Goal: Communication & Community: Participate in discussion

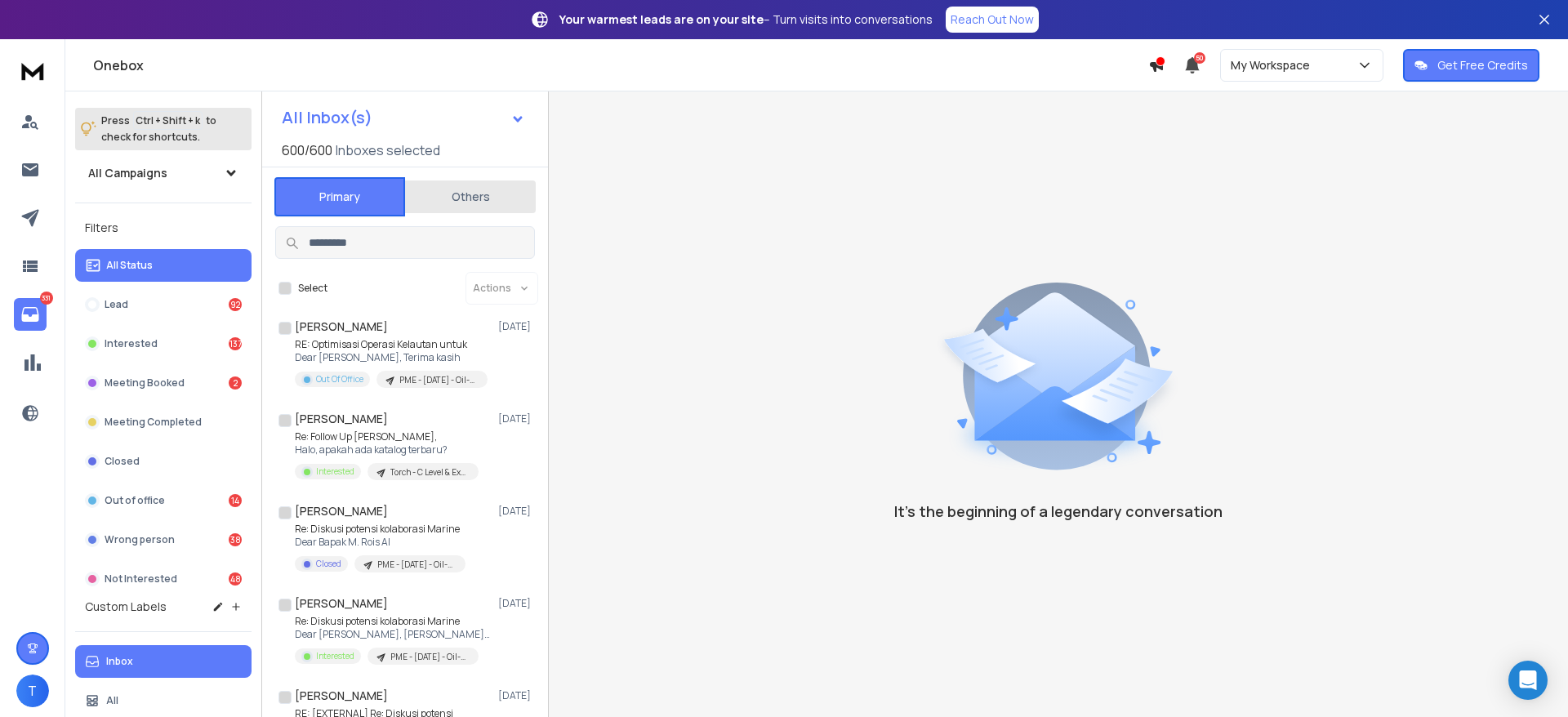
scroll to position [245, 0]
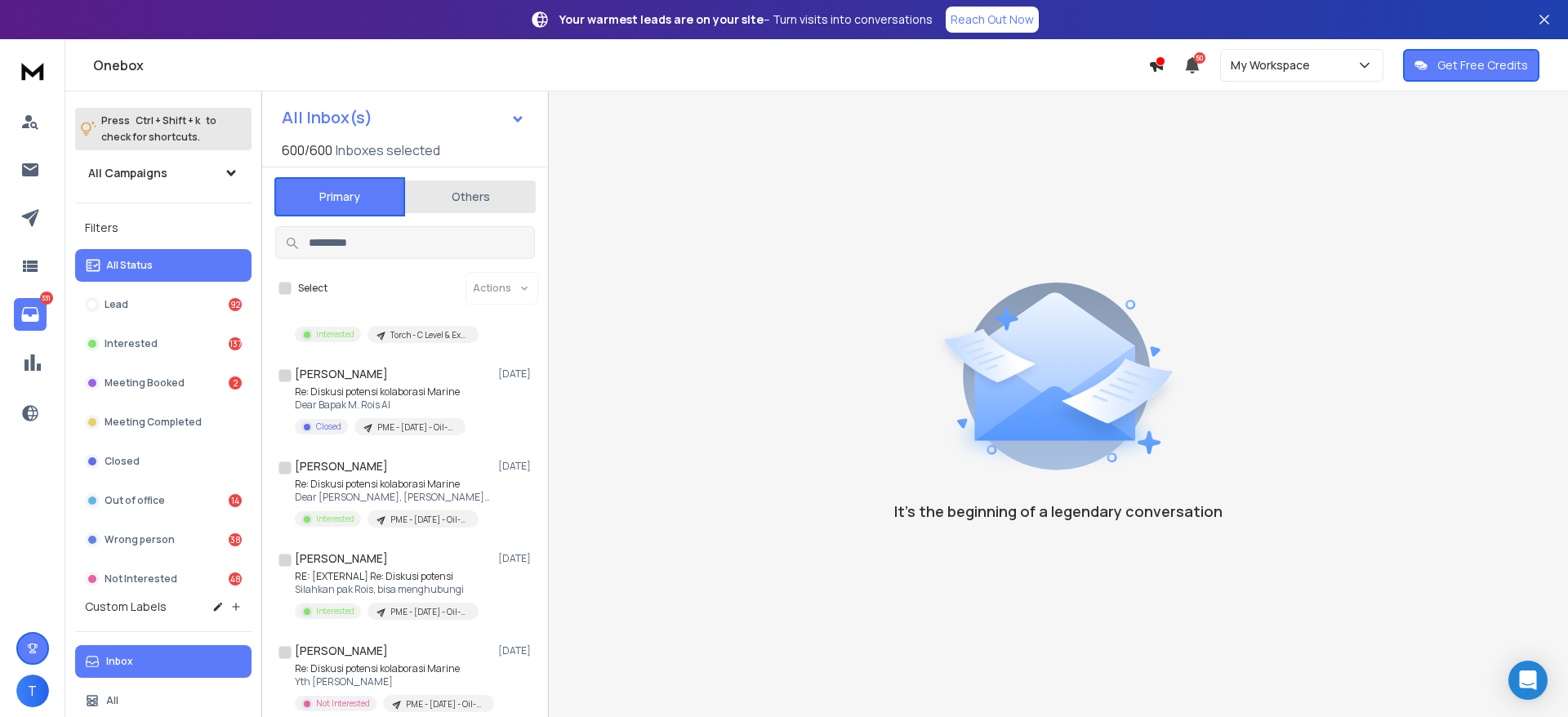
click at [389, 388] on p "Re: Diskusi potensi kolaborasi Marine" at bounding box center [380, 392] width 171 height 13
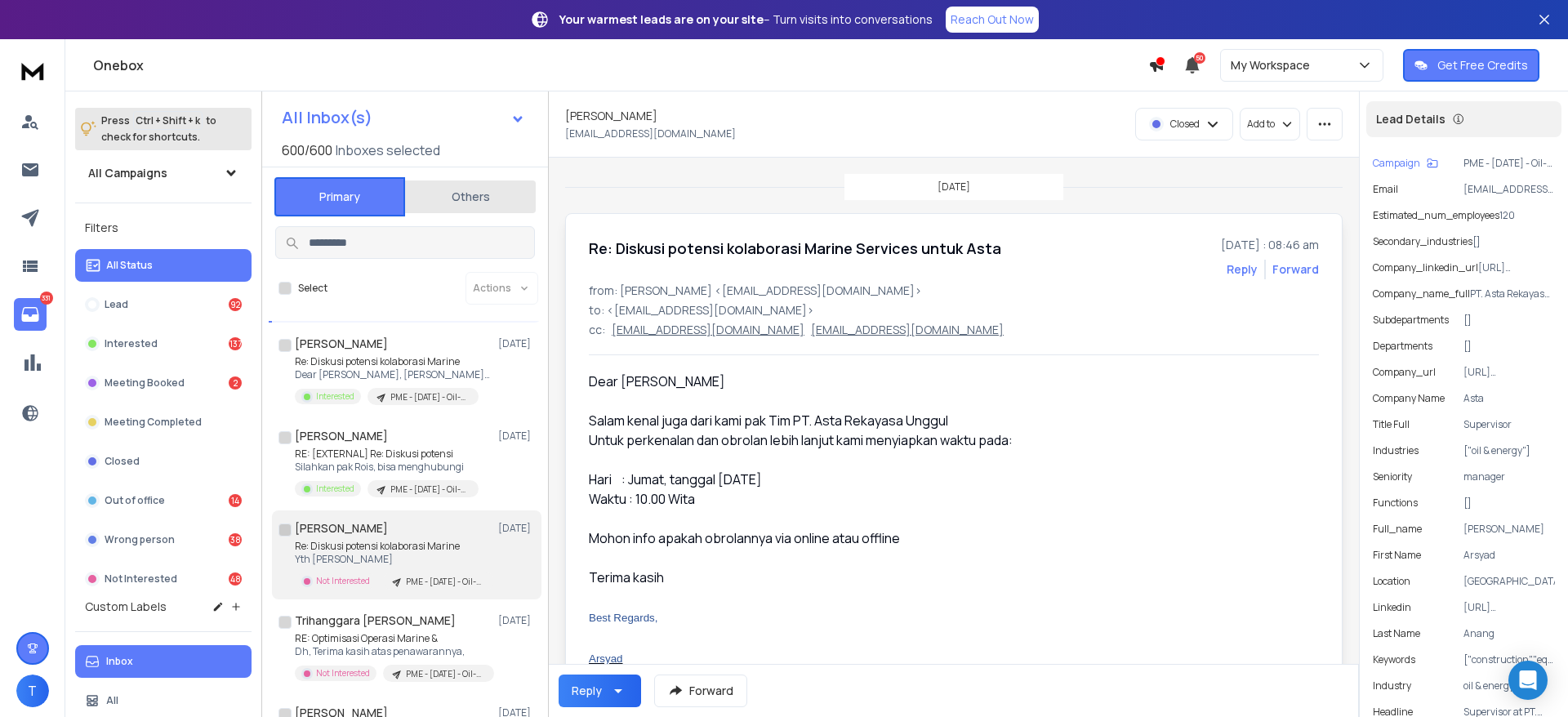
scroll to position [0, 0]
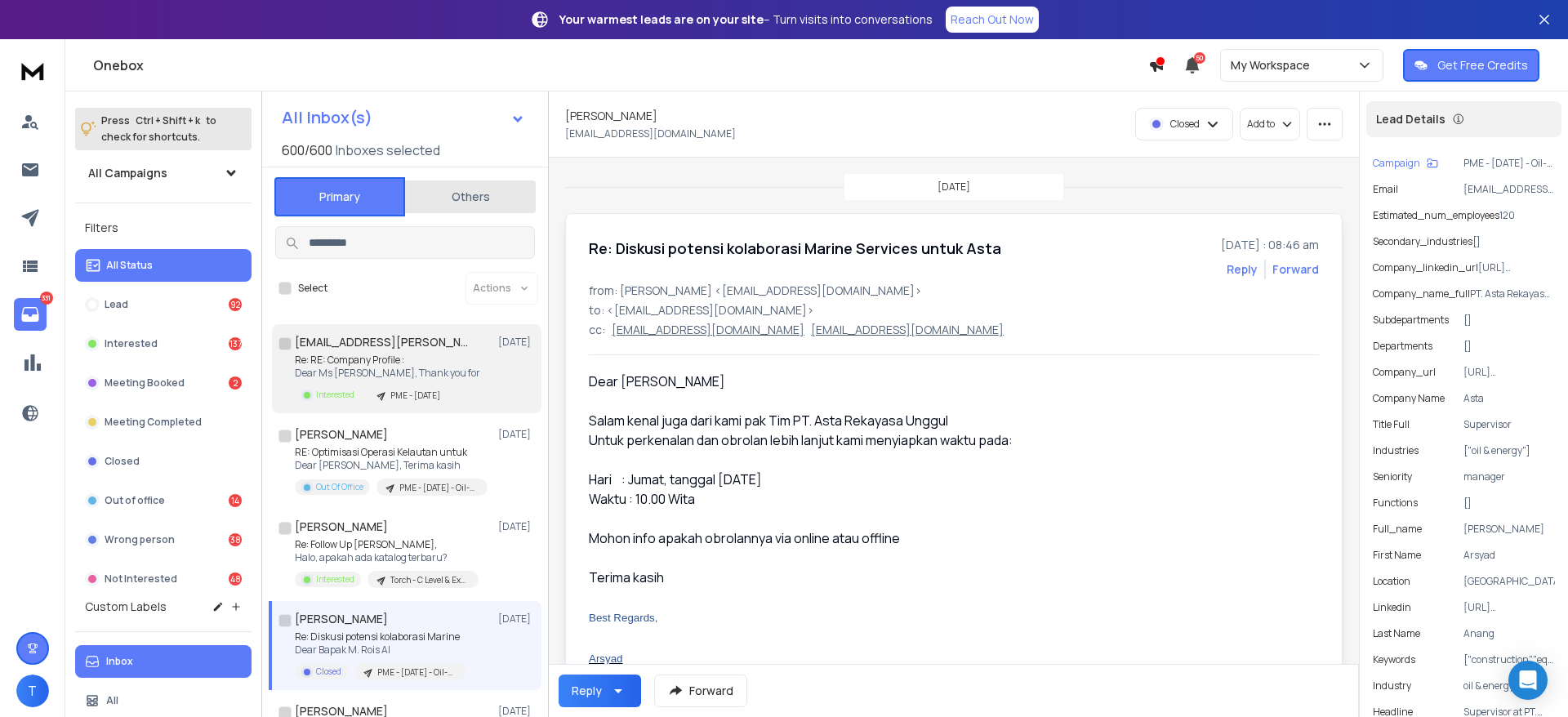
click at [377, 370] on p "Dear [PERSON_NAME], Thank you for" at bounding box center [387, 373] width 185 height 13
